Goal: Navigation & Orientation: Find specific page/section

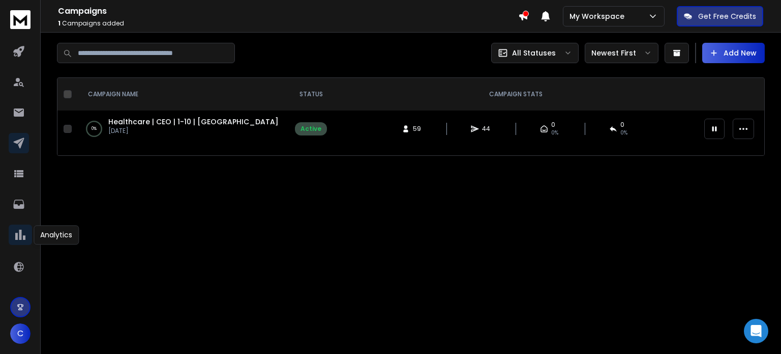
click at [19, 234] on icon at bounding box center [20, 234] width 10 height 10
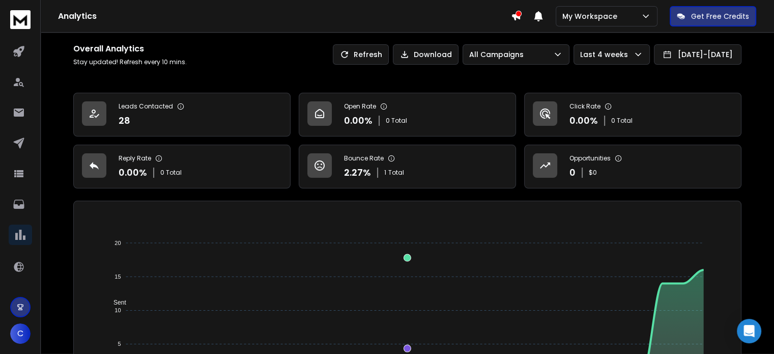
click at [15, 16] on img at bounding box center [20, 19] width 20 height 19
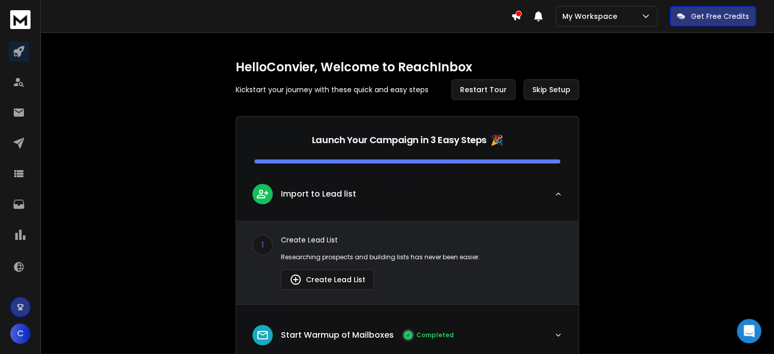
scroll to position [92, 0]
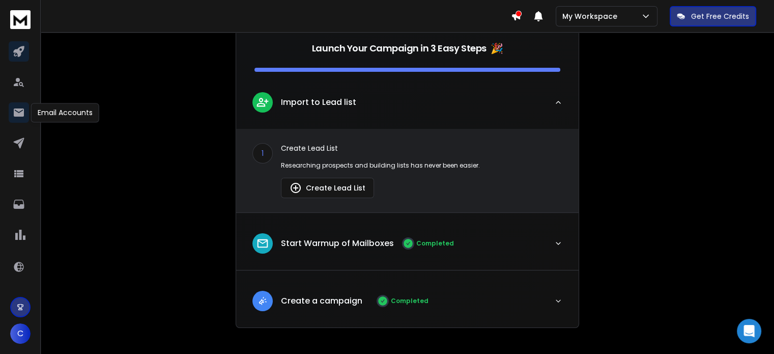
click at [9, 109] on link at bounding box center [19, 112] width 20 height 20
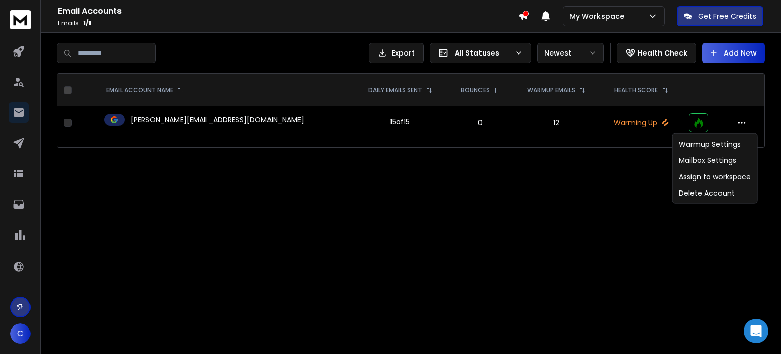
click at [739, 125] on icon at bounding box center [742, 122] width 9 height 9
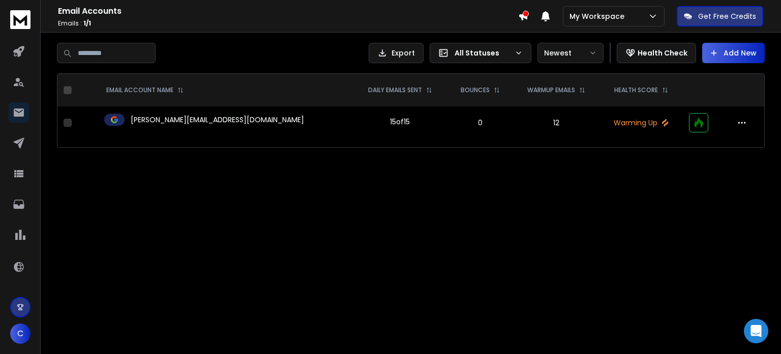
click at [739, 125] on icon at bounding box center [742, 122] width 9 height 9
click at [19, 111] on icon at bounding box center [19, 112] width 12 height 12
click at [11, 142] on link at bounding box center [19, 143] width 20 height 20
